Goal: Navigation & Orientation: Find specific page/section

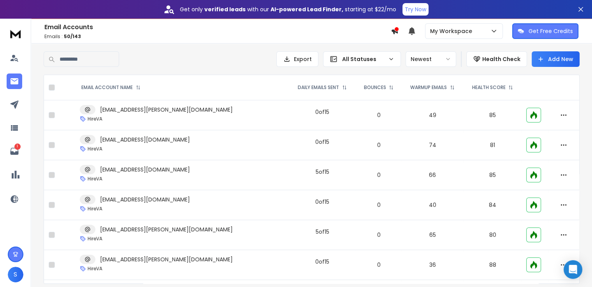
click at [579, 9] on icon at bounding box center [580, 9] width 7 height 7
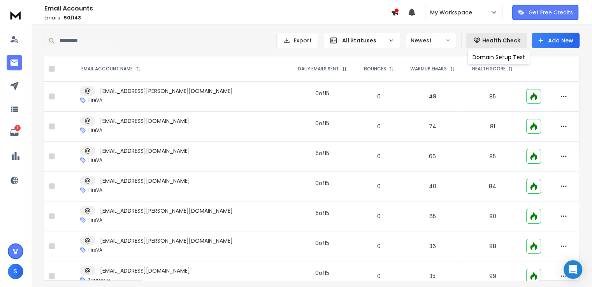
click at [497, 38] on p "Health Check" at bounding box center [501, 41] width 38 height 8
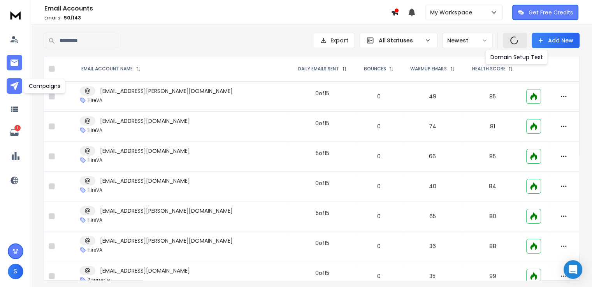
click at [19, 88] on icon at bounding box center [14, 85] width 9 height 9
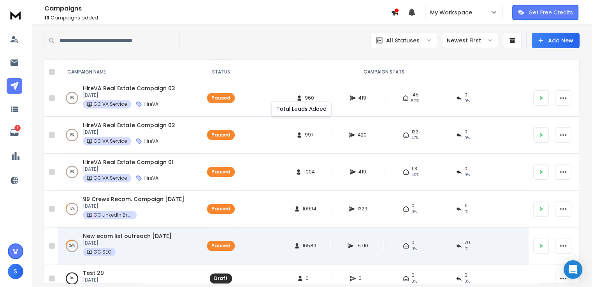
scroll to position [261, 0]
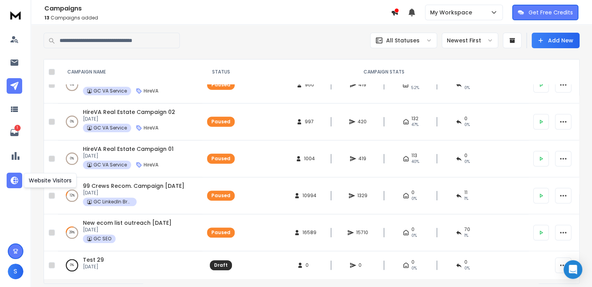
click at [17, 178] on icon at bounding box center [15, 181] width 8 height 8
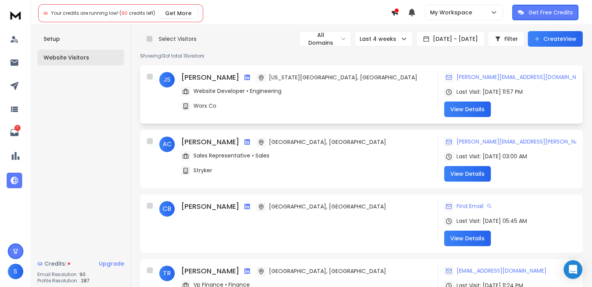
click at [345, 84] on div "[PERSON_NAME] [US_STATE][GEOGRAPHIC_DATA], [GEOGRAPHIC_DATA] Website Developer …" at bounding box center [306, 91] width 250 height 39
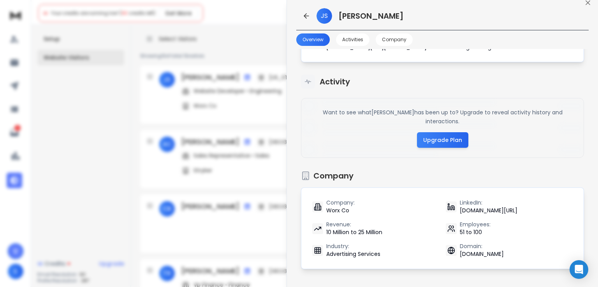
scroll to position [8, 0]
click at [468, 255] on span "[DOMAIN_NAME]" at bounding box center [482, 254] width 44 height 8
drag, startPoint x: 468, startPoint y: 255, endPoint x: 486, endPoint y: 255, distance: 17.9
click at [486, 255] on span "[DOMAIN_NAME]" at bounding box center [482, 254] width 44 height 8
